Goal: Task Accomplishment & Management: Use online tool/utility

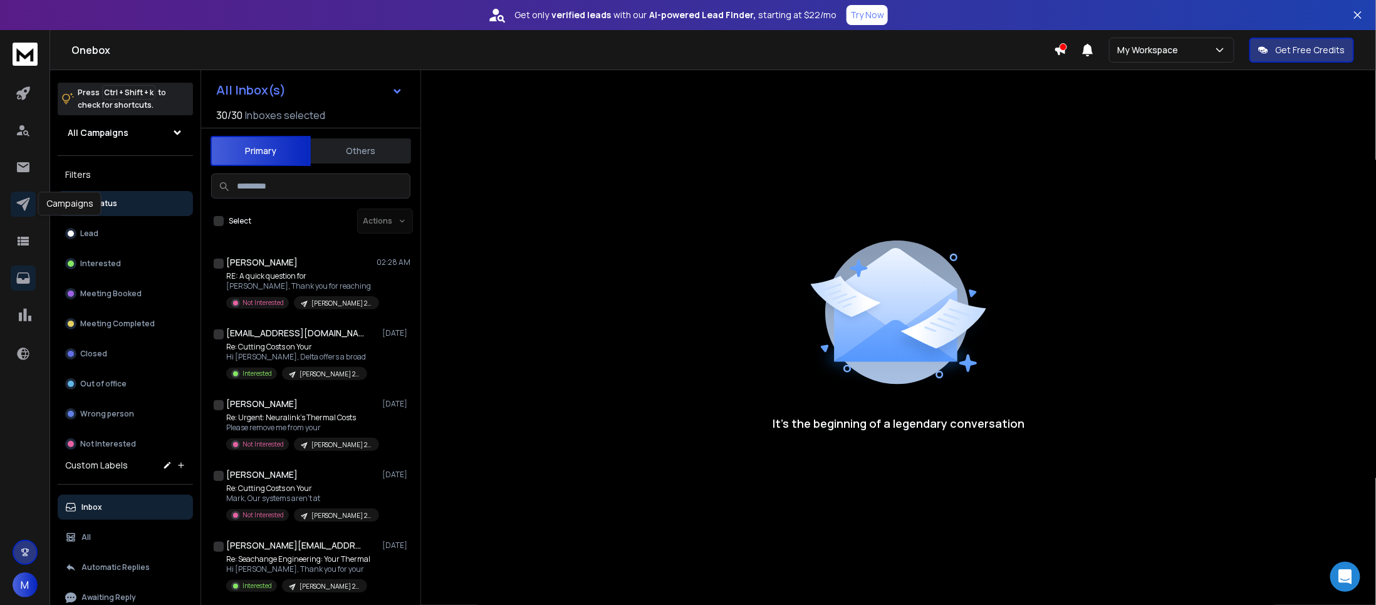
click at [26, 202] on icon at bounding box center [22, 203] width 13 height 13
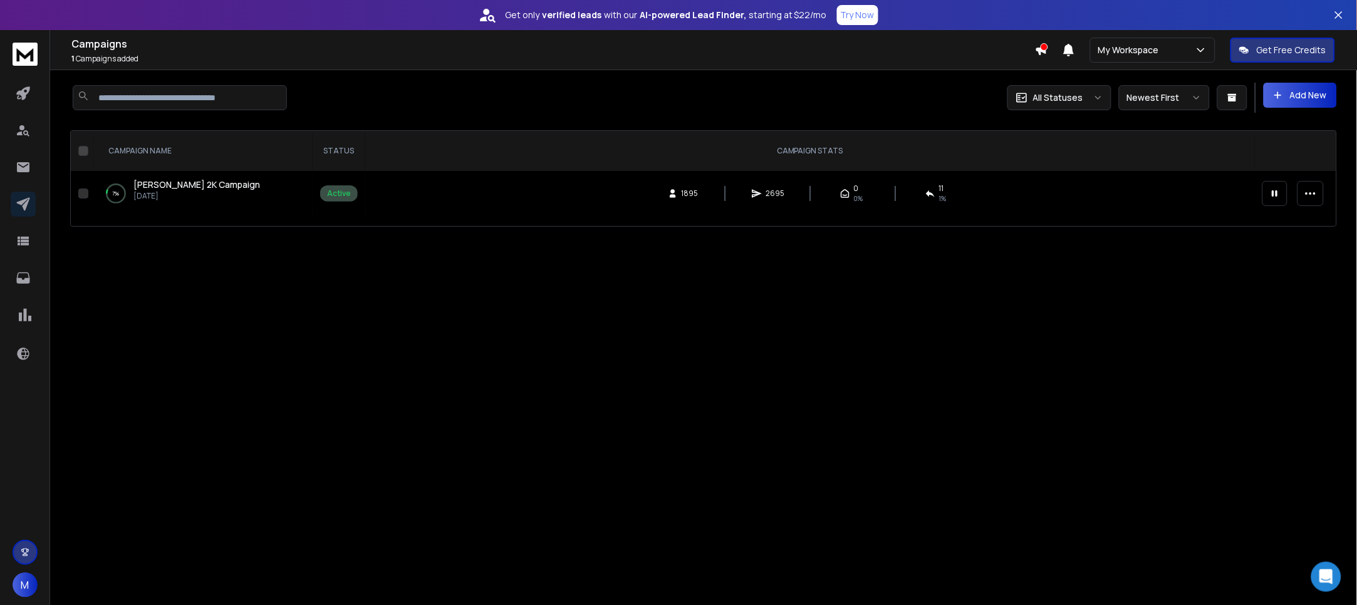
click at [211, 187] on span "[PERSON_NAME] 2K Campaign" at bounding box center [196, 185] width 127 height 12
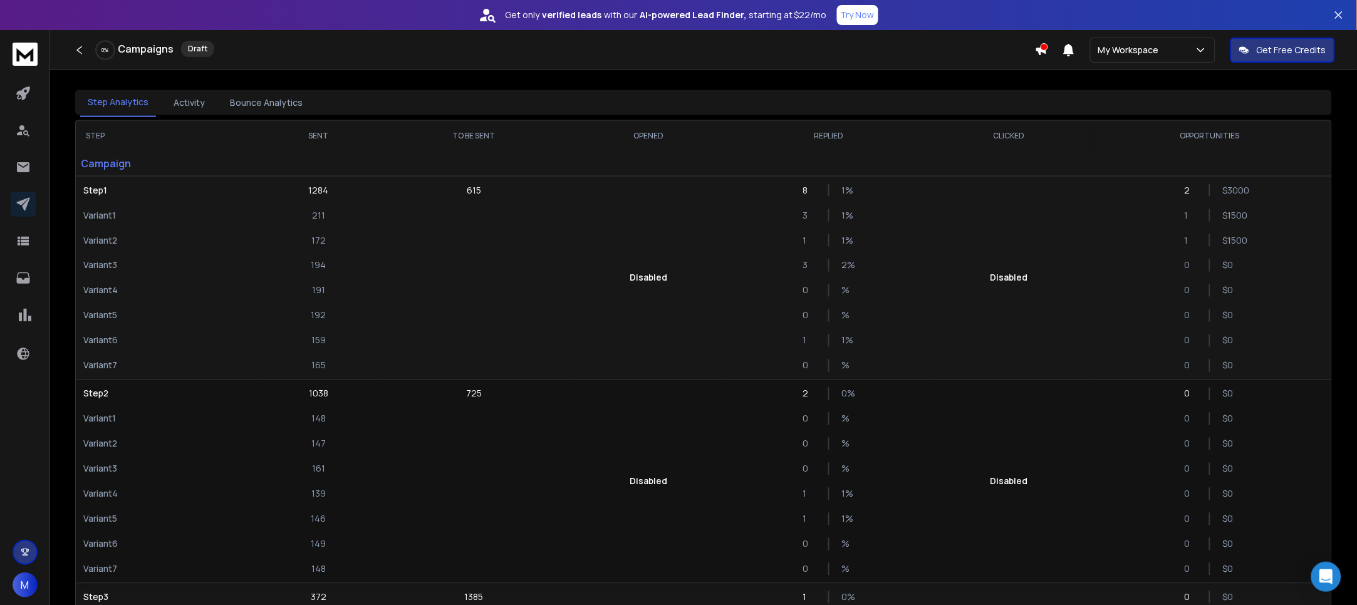
scroll to position [493, 0]
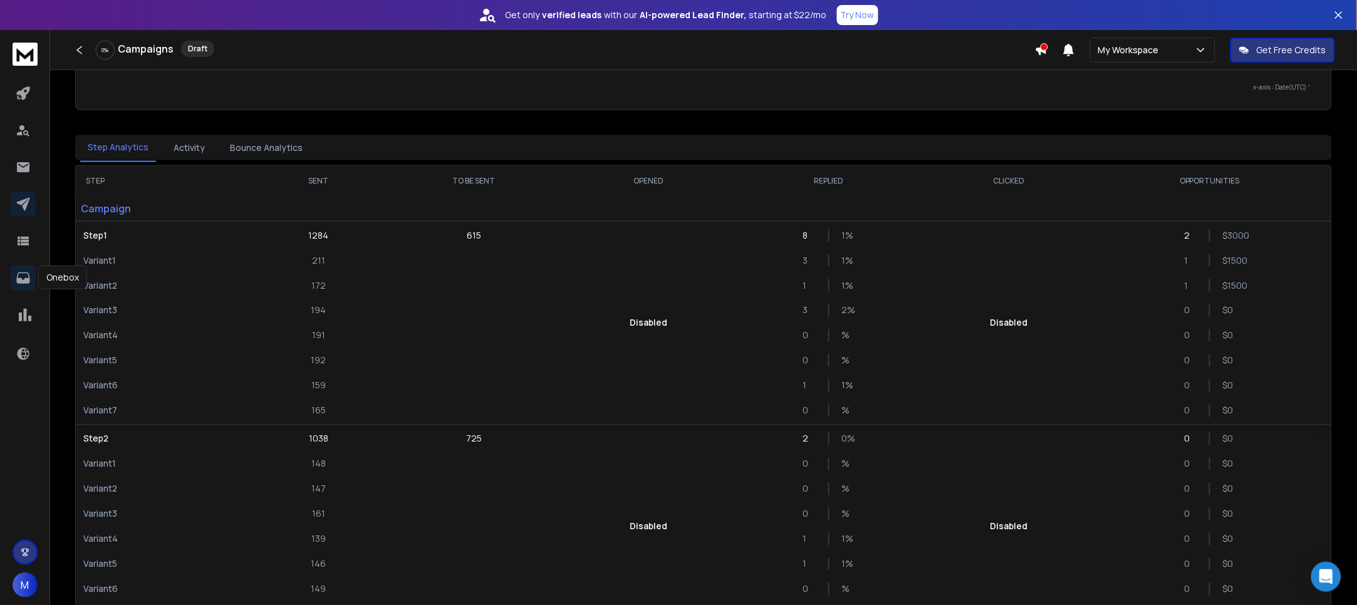
click at [19, 283] on icon at bounding box center [22, 278] width 13 height 11
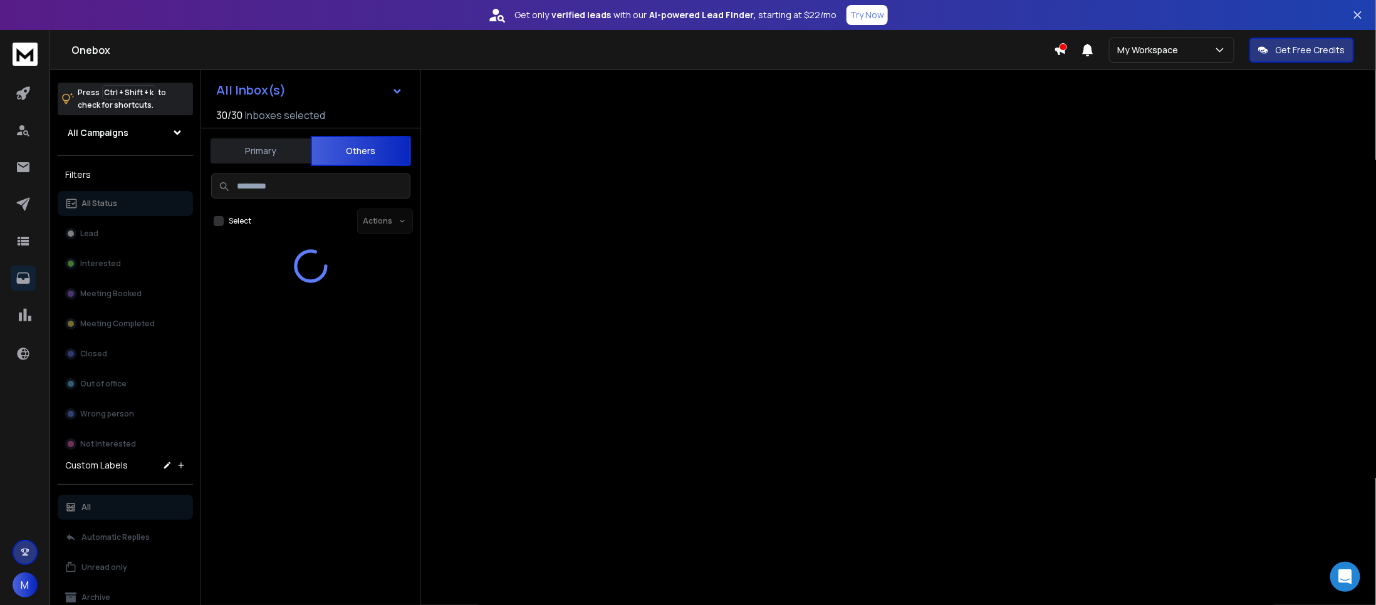
click at [337, 145] on button "Others" at bounding box center [361, 151] width 100 height 30
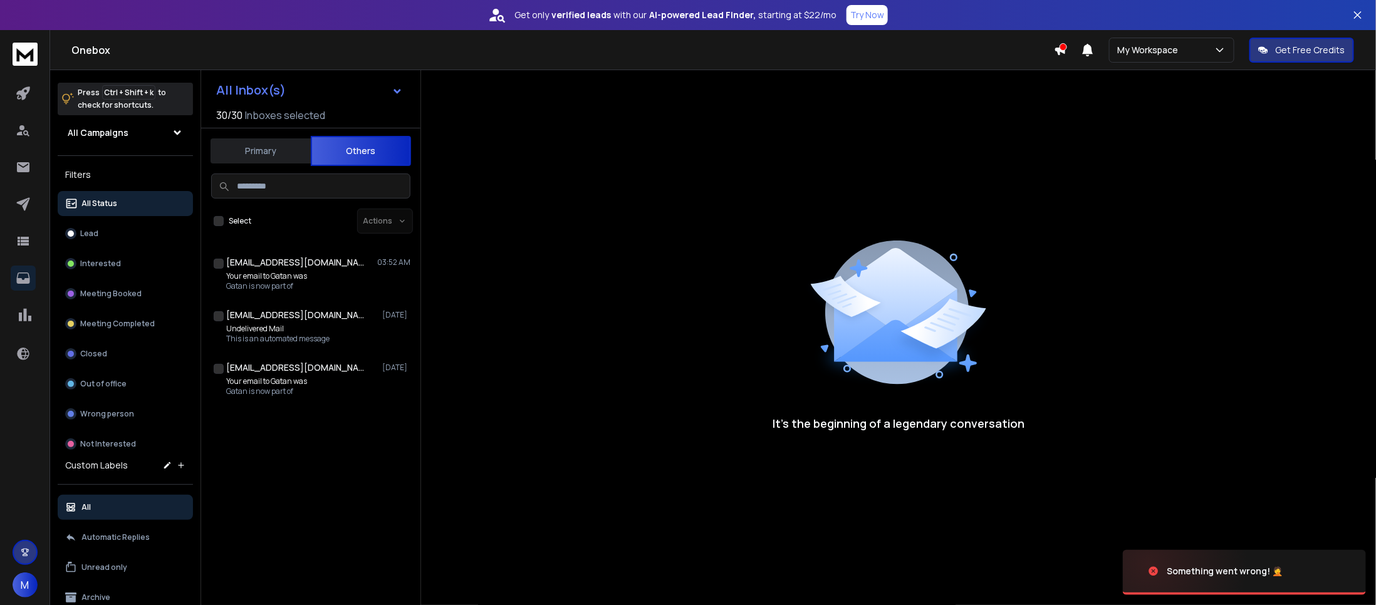
click at [303, 130] on div "All Inbox(s) 30 / 30 Inboxes selected Primary Others Select Actions [EMAIL_ADDR…" at bounding box center [310, 372] width 219 height 605
click at [298, 143] on button "Primary" at bounding box center [261, 151] width 100 height 28
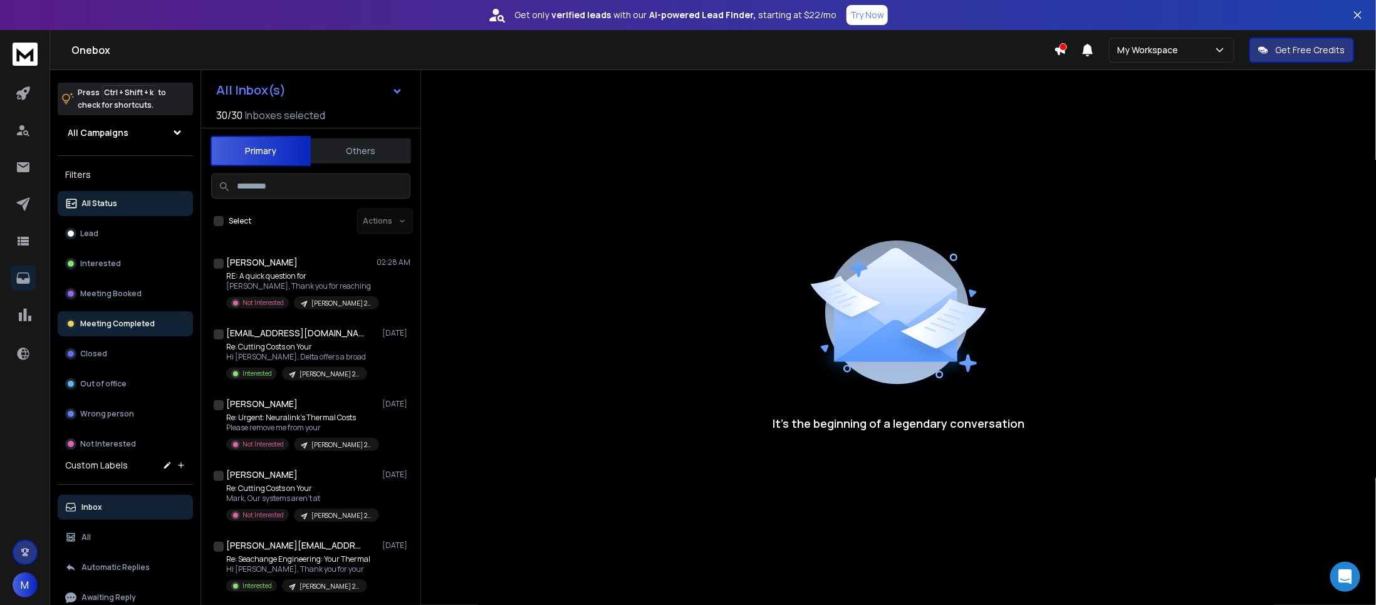
scroll to position [123, 0]
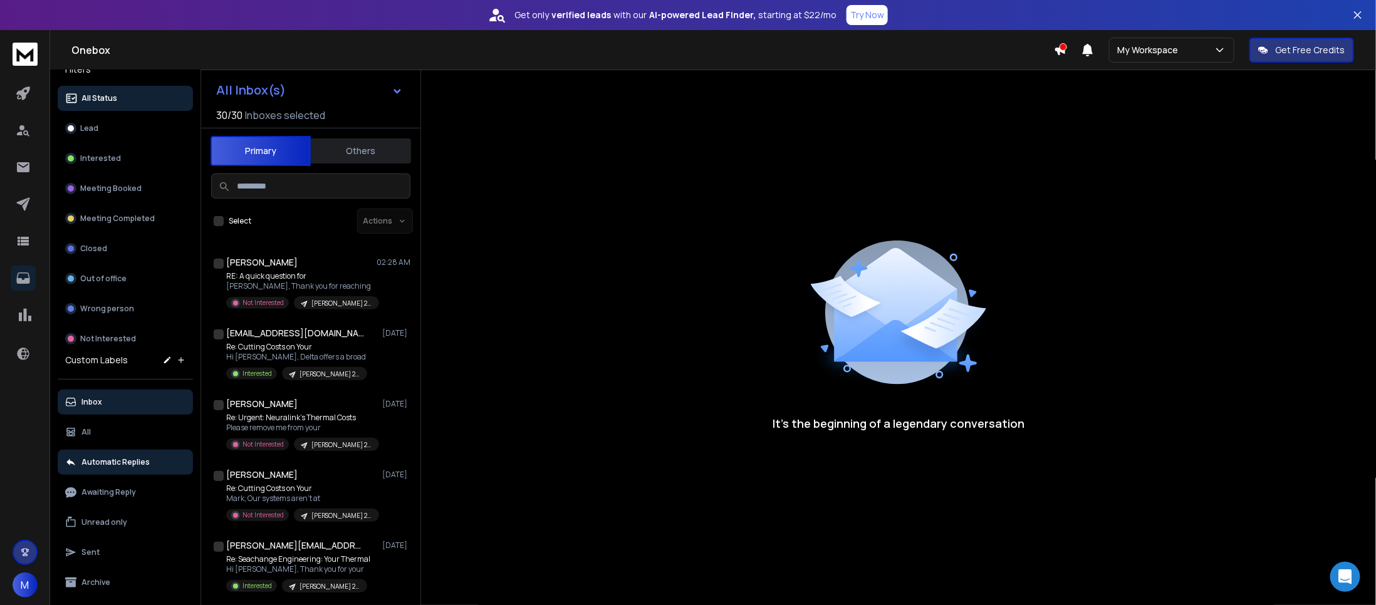
click at [136, 455] on div "Automatic Replies" at bounding box center [107, 462] width 85 height 15
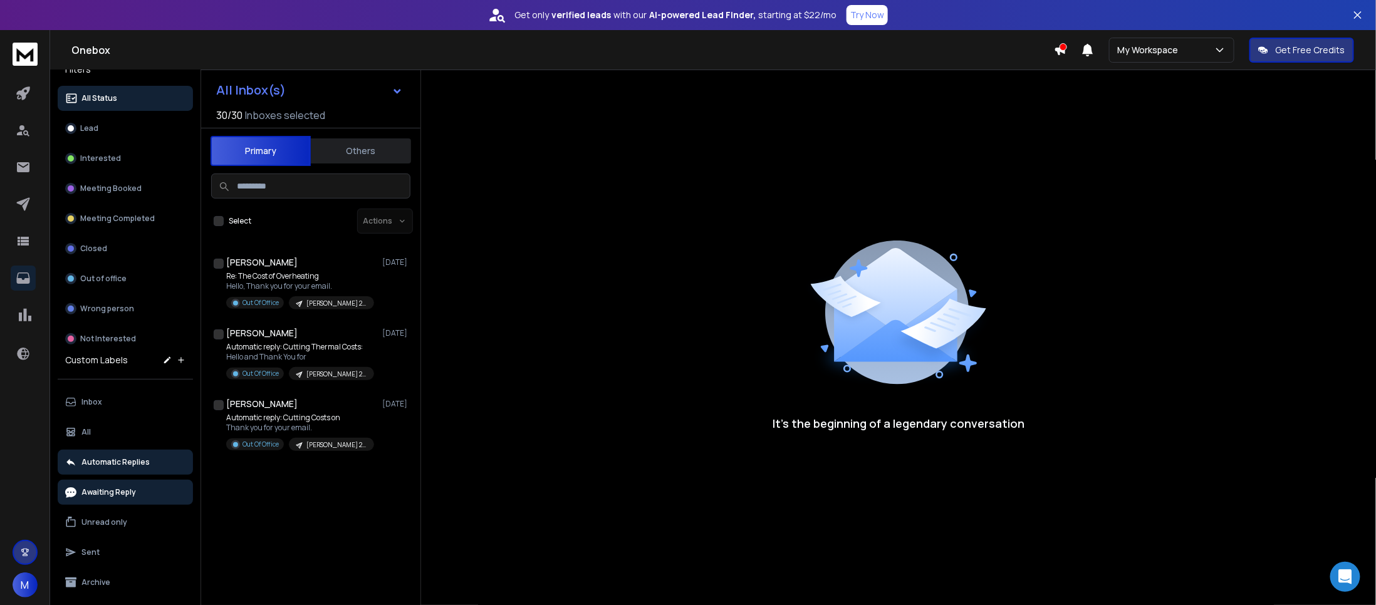
click at [126, 487] on p "Awaiting Reply" at bounding box center [108, 492] width 55 height 10
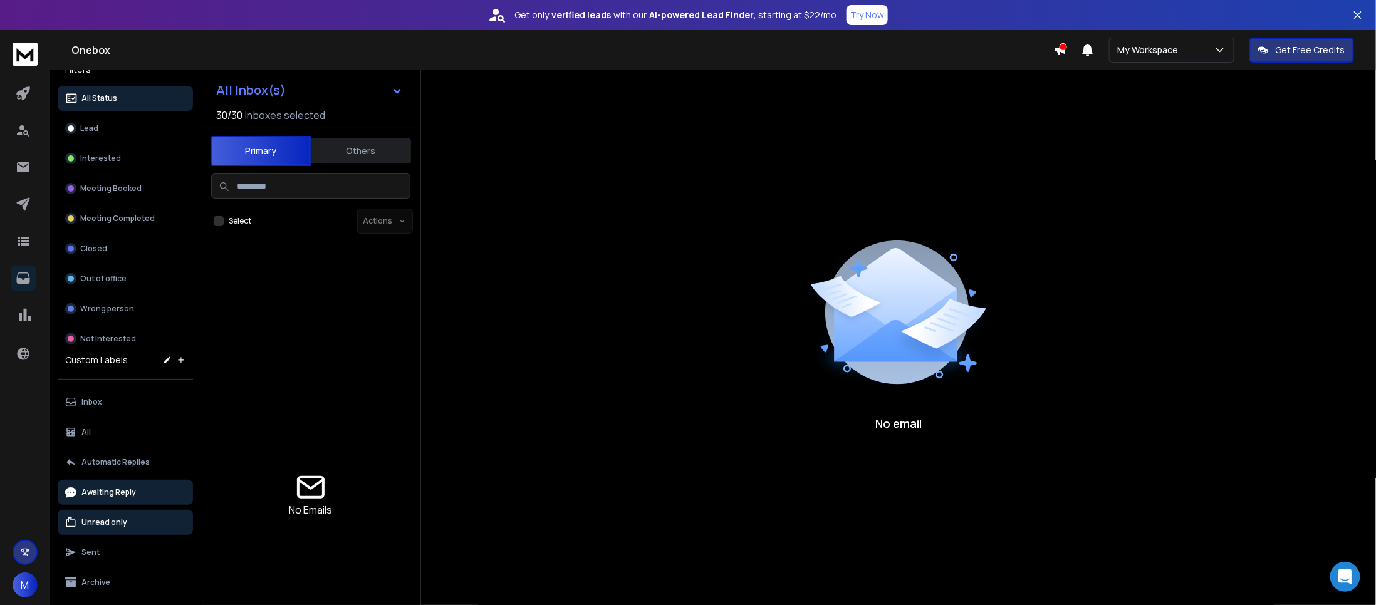
click at [118, 515] on div "Unread only" at bounding box center [96, 522] width 62 height 15
click at [109, 450] on button "Automatic Replies" at bounding box center [125, 462] width 135 height 25
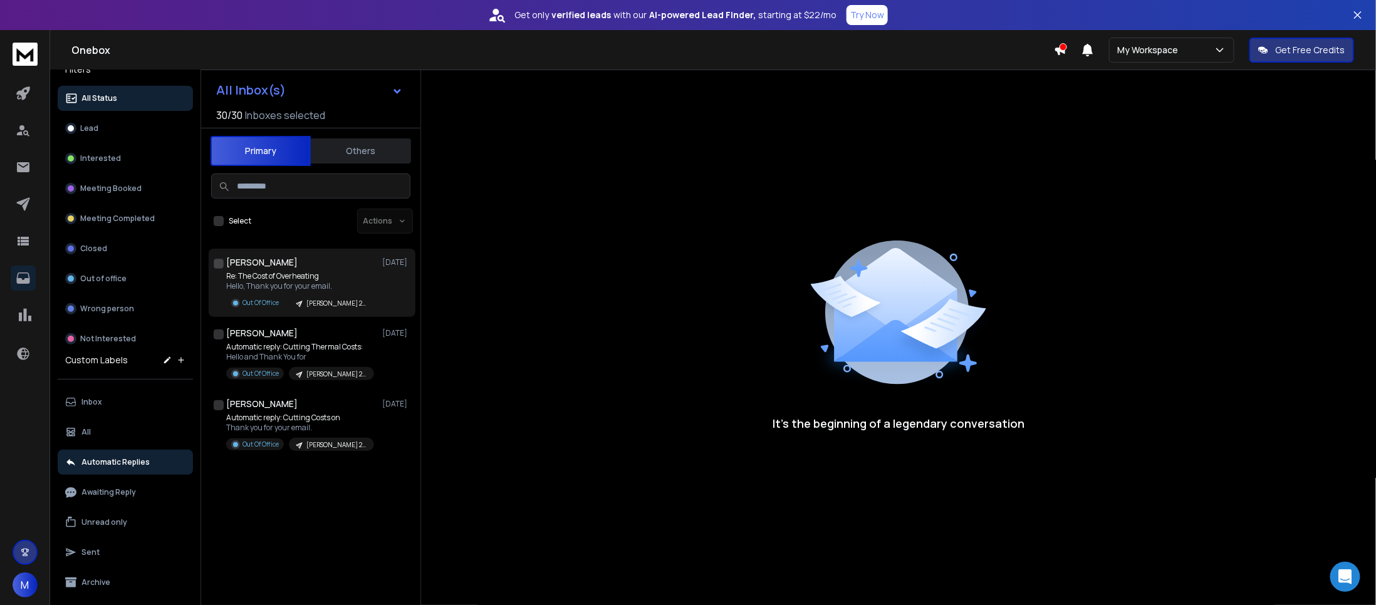
click at [348, 315] on div "[PERSON_NAME] [DATE] Re: The Cost of Overheating Hello, Thank you for your emai…" at bounding box center [312, 283] width 207 height 68
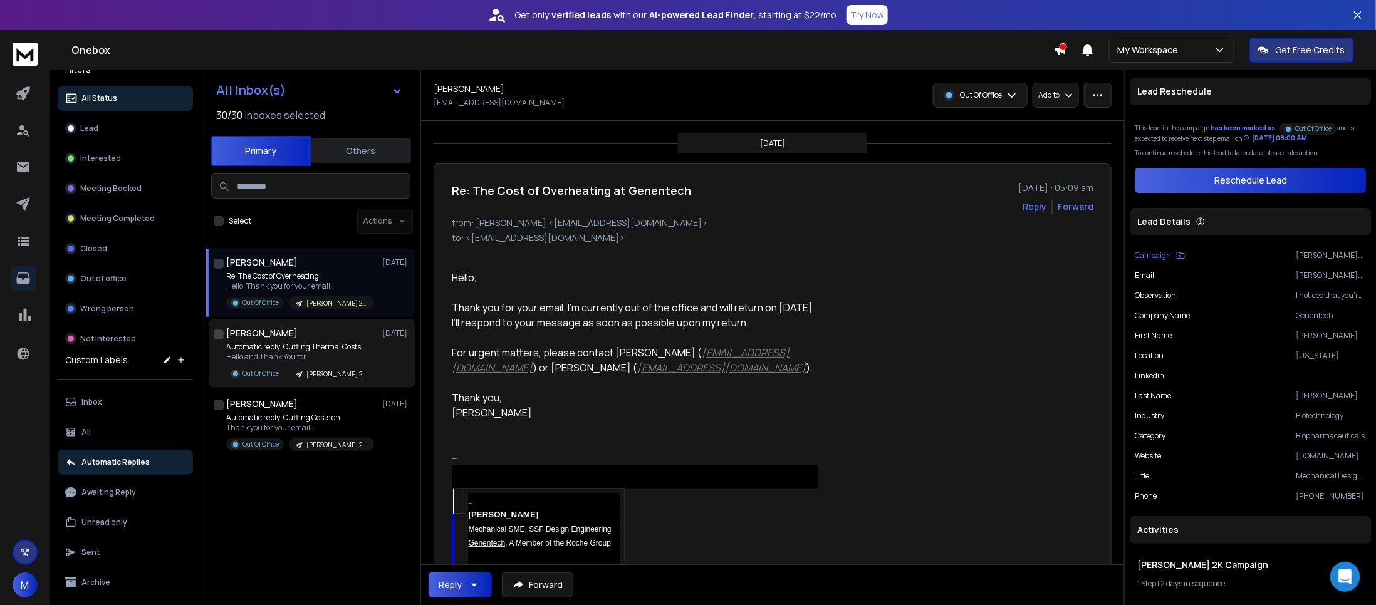
click at [353, 348] on p "Automatic reply: Cutting Thermal Costs:" at bounding box center [300, 347] width 148 height 10
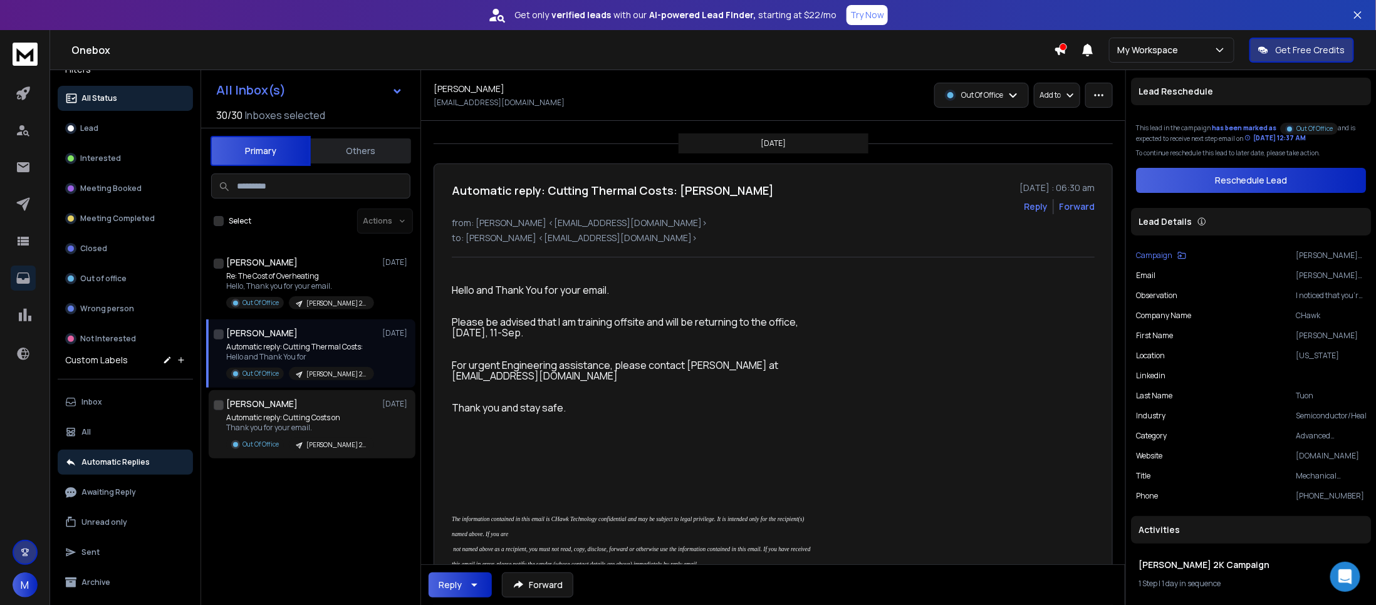
click at [334, 407] on div "[PERSON_NAME] [DATE]" at bounding box center [318, 404] width 184 height 13
